Goal: Information Seeking & Learning: Find specific fact

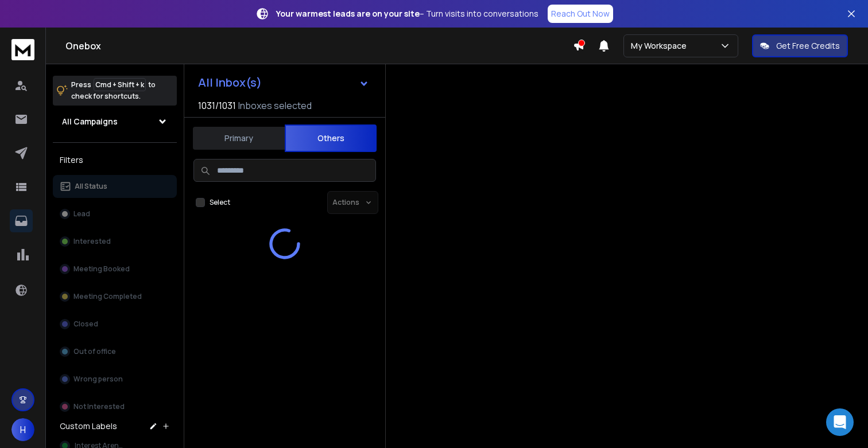
click at [331, 135] on button "Others" at bounding box center [331, 139] width 92 height 28
click at [260, 138] on button "Primary" at bounding box center [239, 138] width 92 height 25
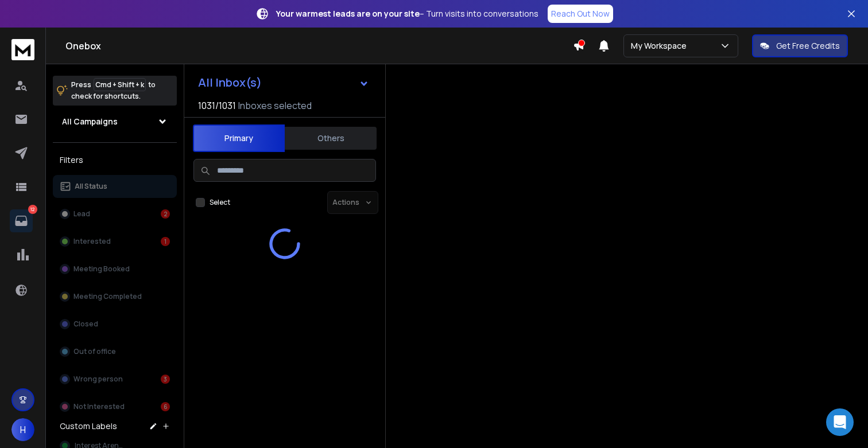
click at [259, 138] on button "Primary" at bounding box center [239, 139] width 92 height 28
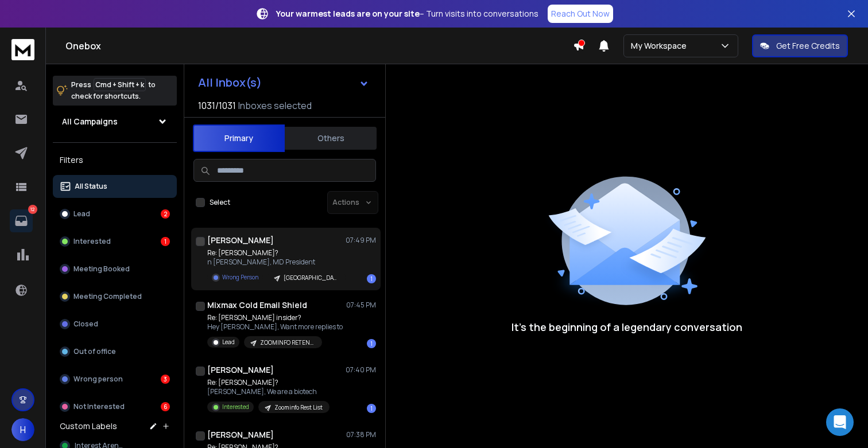
click at [327, 234] on div "[PERSON_NAME] 07:49 PM Re: [PERSON_NAME]? n [PERSON_NAME], MD President Wrong P…" at bounding box center [285, 259] width 189 height 63
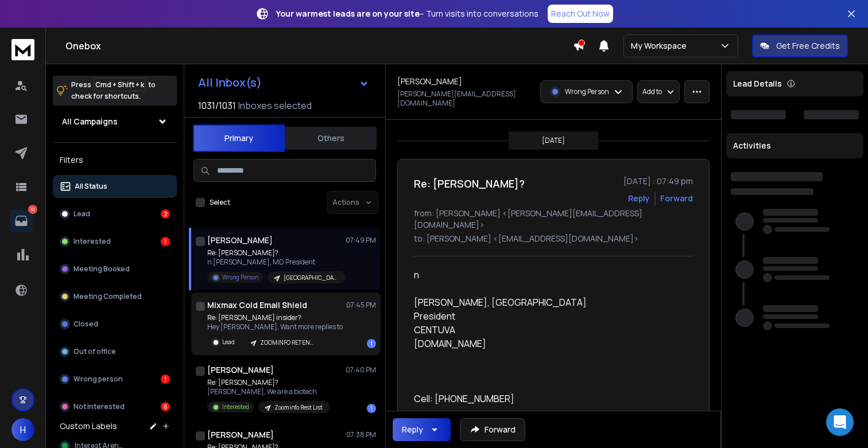
click at [332, 295] on div "Mixmax Cold Email Shield 07:45 PM Re: Oyetoke insider? Hey [PERSON_NAME], Want …" at bounding box center [285, 324] width 189 height 63
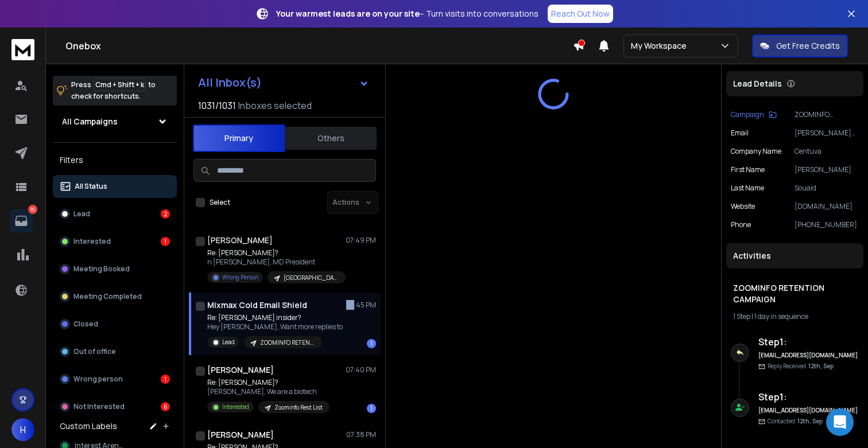
click at [332, 295] on div "Mixmax Cold Email Shield 07:45 PM Re: Oyetoke insider? Hey [PERSON_NAME], Want …" at bounding box center [285, 324] width 189 height 63
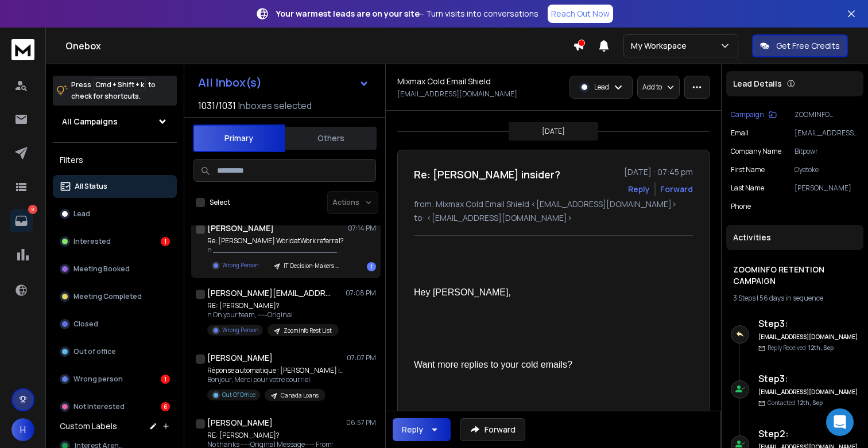
click at [316, 273] on div "[PERSON_NAME] 07:14 PM Re: [PERSON_NAME] referral? n __________________________…" at bounding box center [285, 247] width 189 height 63
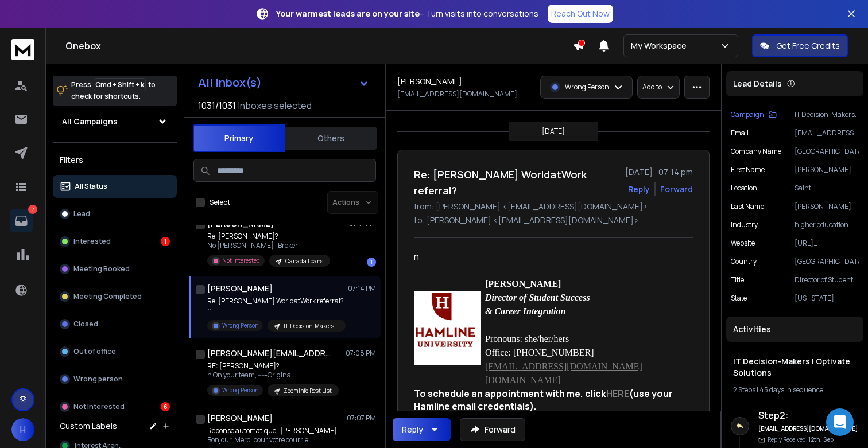
scroll to position [530, 0]
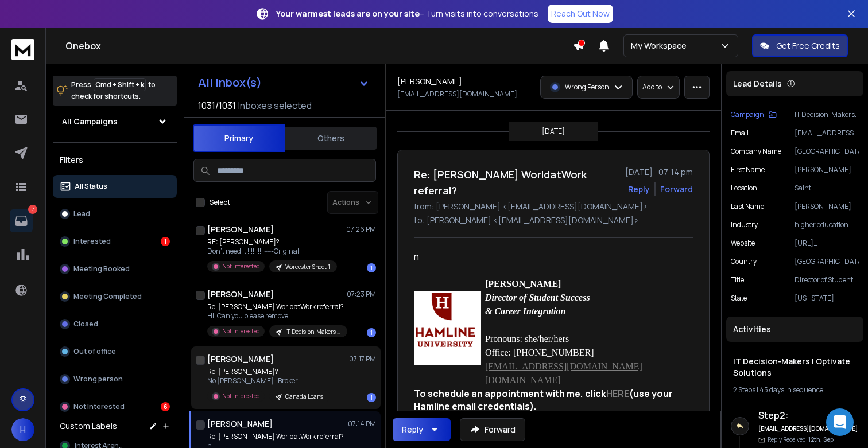
click at [319, 367] on p "Re: [PERSON_NAME]?" at bounding box center [268, 371] width 123 height 9
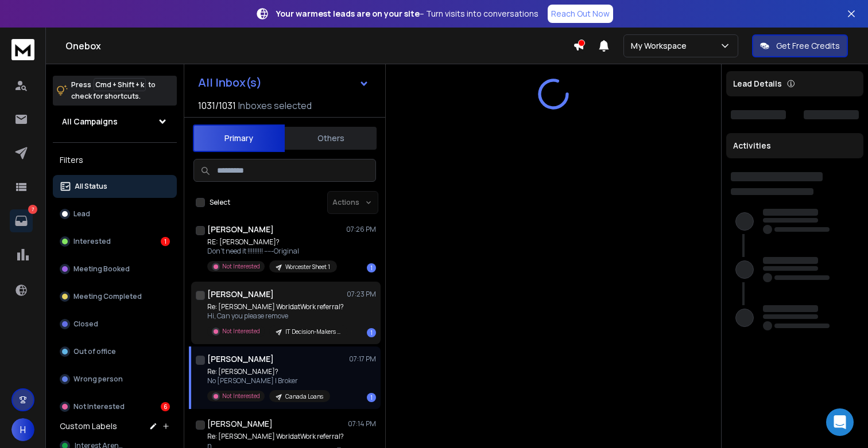
click at [307, 321] on div "Re: [PERSON_NAME] WorldatWork referral? Hi, Can you please remove Not Intereste…" at bounding box center [277, 320] width 140 height 35
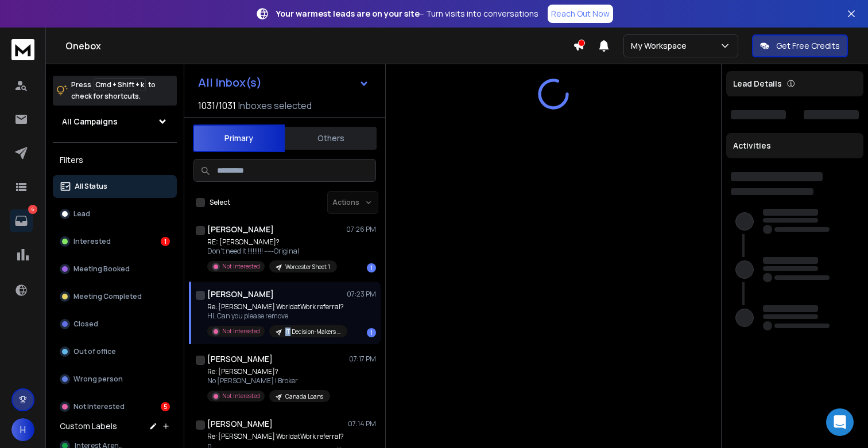
click at [307, 321] on div "Re: [PERSON_NAME] WorldatWork referral? Hi, Can you please remove Not Intereste…" at bounding box center [277, 320] width 140 height 35
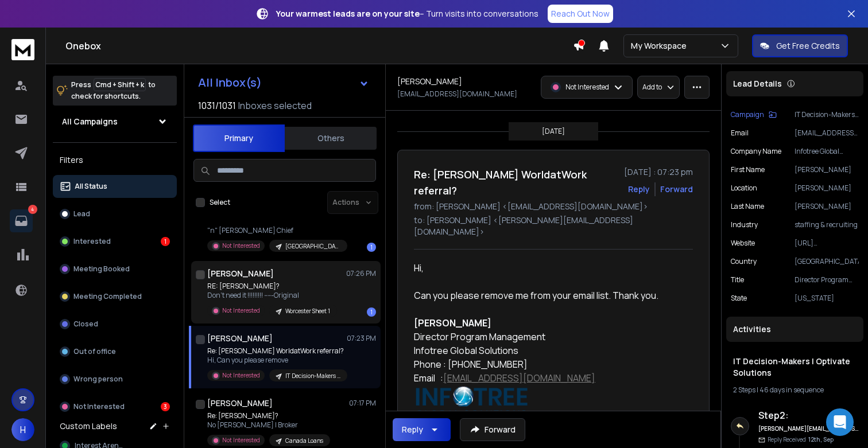
click at [312, 309] on p "Worcester Sheet 1" at bounding box center [307, 311] width 45 height 9
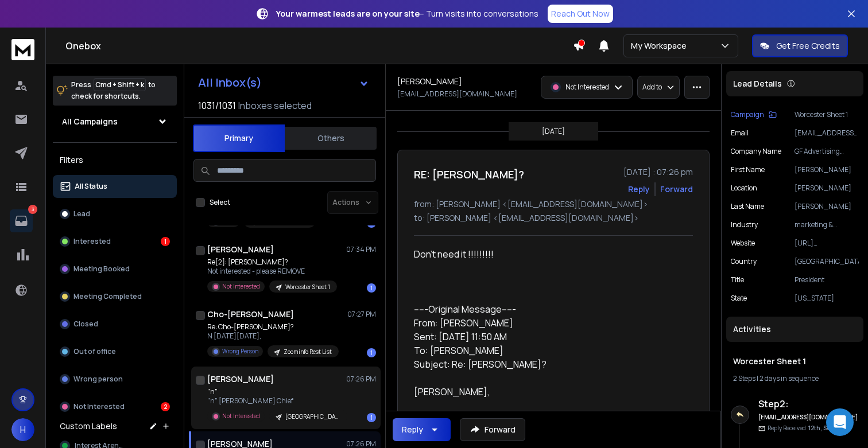
click at [338, 378] on div "[PERSON_NAME] 07:26 PM" at bounding box center [291, 379] width 169 height 11
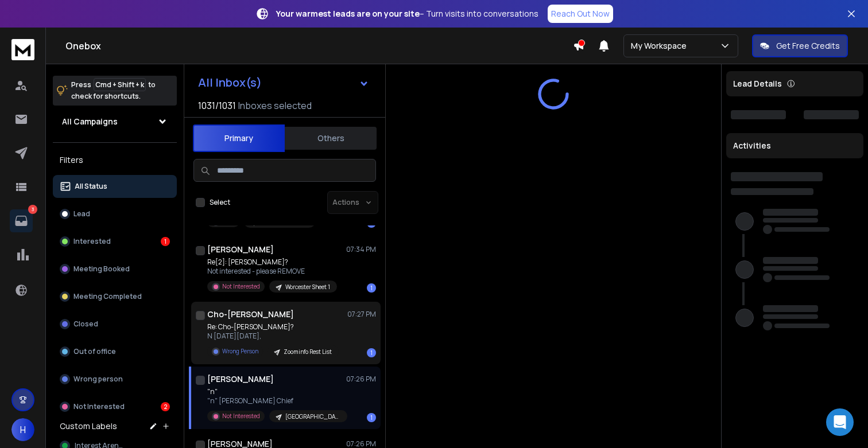
click at [322, 328] on p "Re: Cho-[PERSON_NAME]?" at bounding box center [272, 327] width 131 height 9
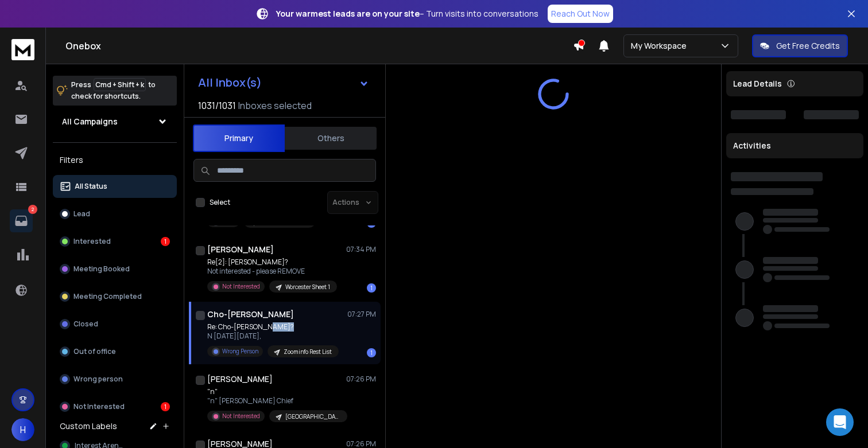
scroll to position [264, 0]
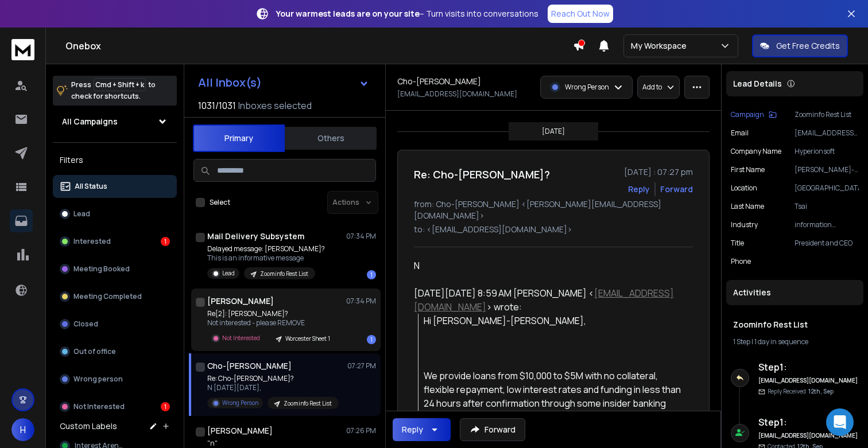
click at [323, 334] on div "Worcester Sheet 1" at bounding box center [303, 338] width 68 height 12
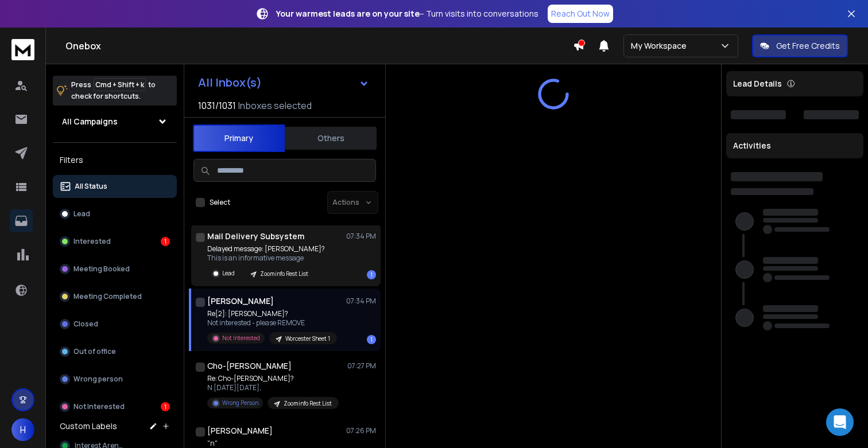
click at [315, 266] on div "Delayed message: [PERSON_NAME]? This is an informative message Lead Zoominfo Re…" at bounding box center [266, 262] width 118 height 35
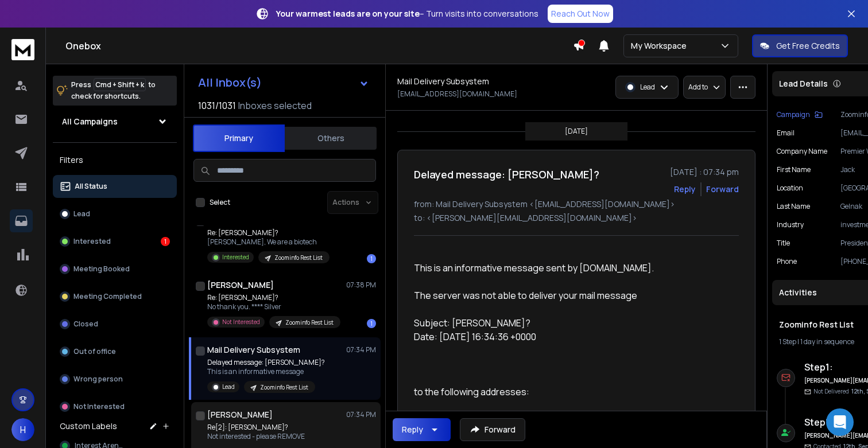
scroll to position [142, 0]
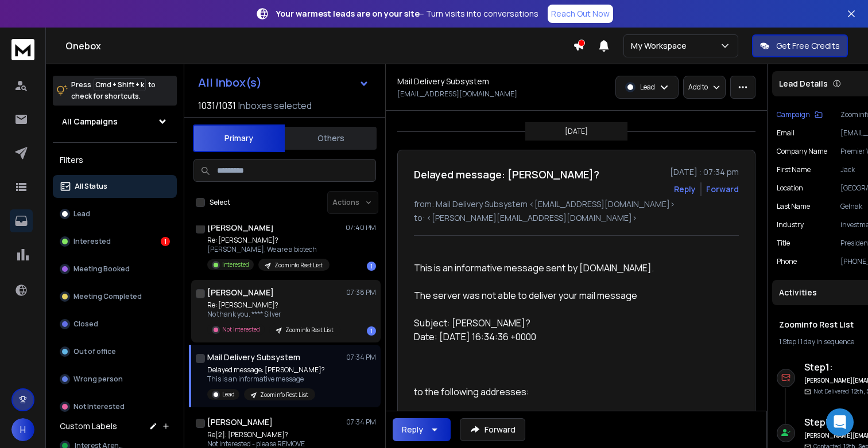
click at [324, 310] on p "No thank you. **** Silver" at bounding box center [273, 314] width 133 height 9
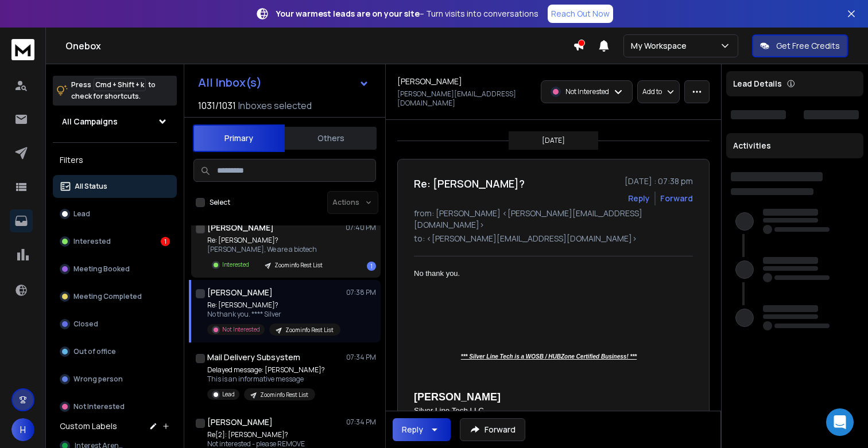
click at [315, 254] on div "Re: [PERSON_NAME]? [PERSON_NAME], We are a biotech Interested Zoominfo Rest List" at bounding box center [268, 253] width 122 height 35
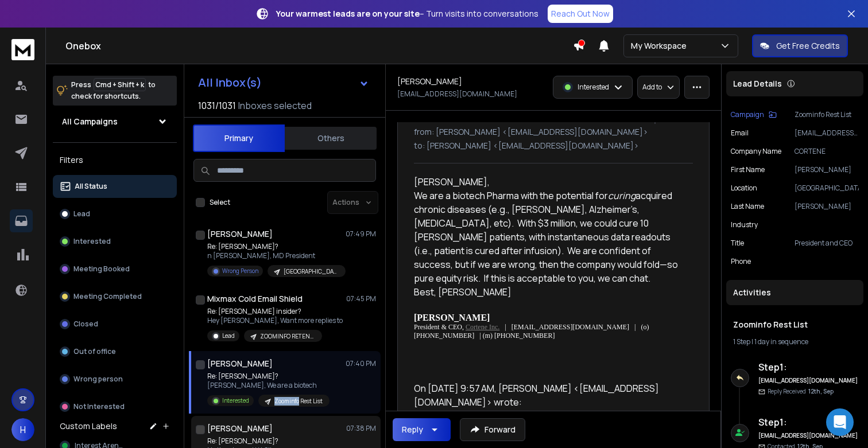
scroll to position [0, 0]
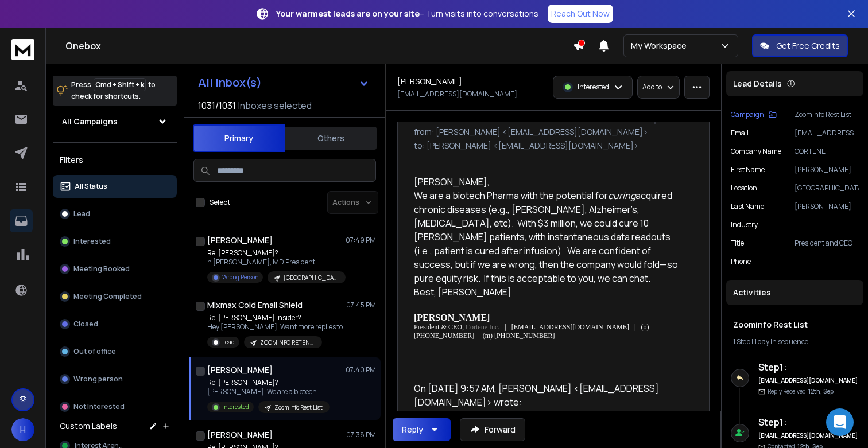
click at [334, 156] on div at bounding box center [285, 168] width 192 height 28
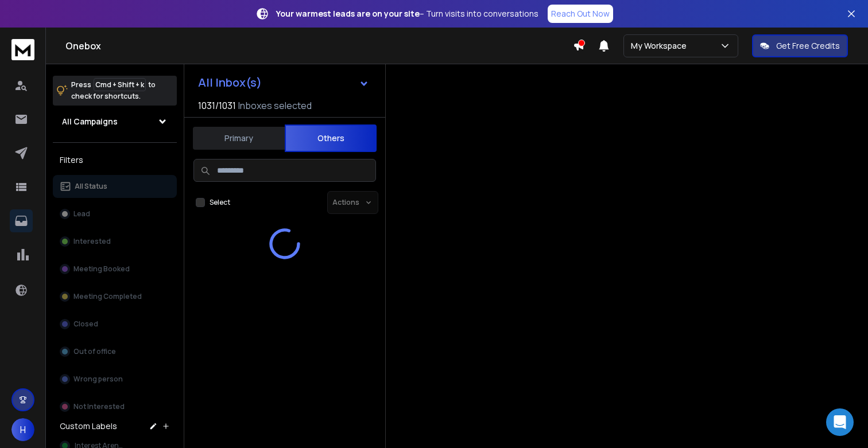
click at [326, 141] on button "Others" at bounding box center [331, 139] width 92 height 28
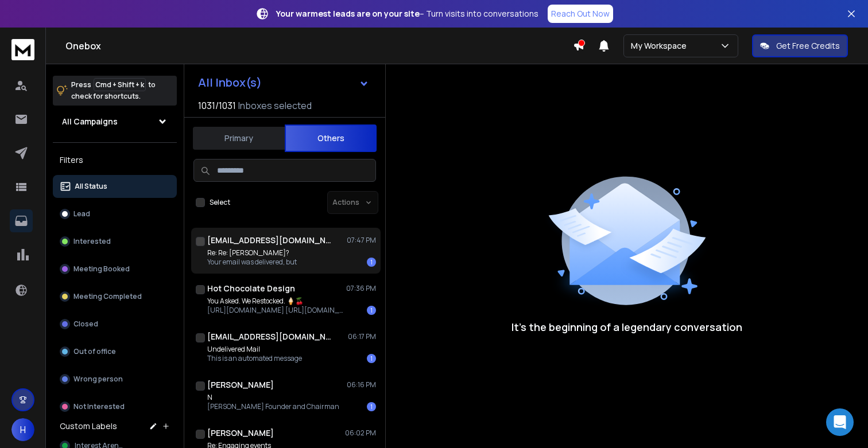
click at [311, 258] on div "Re: Re: [PERSON_NAME]? Your email was delivered, but 1" at bounding box center [291, 258] width 169 height 18
